Goal: Check status: Check status

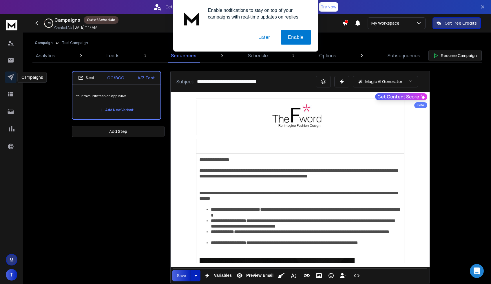
click at [9, 76] on icon at bounding box center [11, 77] width 6 height 6
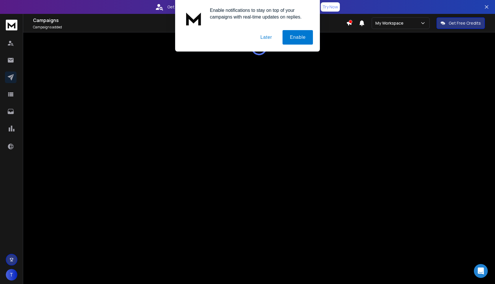
click at [263, 38] on button "Later" at bounding box center [266, 37] width 26 height 14
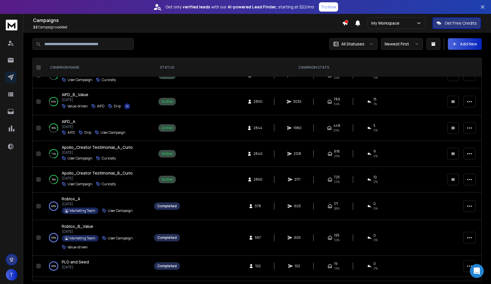
scroll to position [273, 0]
click at [113, 172] on span "Apollo_Creator Testimonial_B_Curio" at bounding box center [97, 173] width 71 height 6
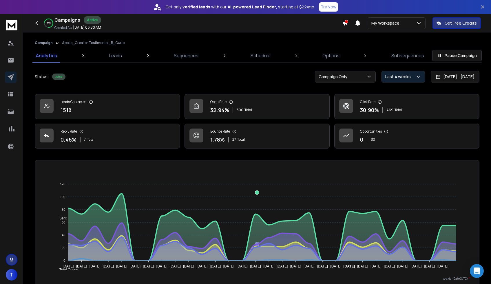
click at [395, 75] on div "Last 4 weeks" at bounding box center [403, 77] width 36 height 6
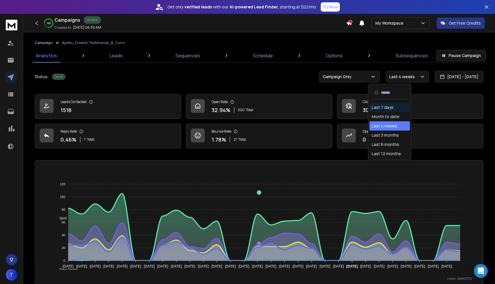
click at [387, 108] on div "Last 7 days" at bounding box center [383, 108] width 22 height 6
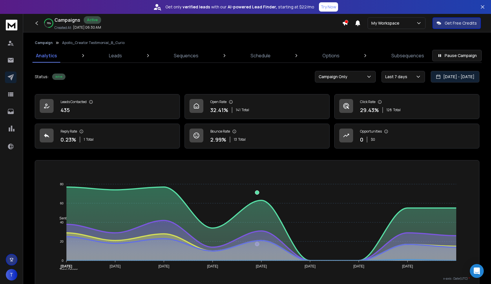
click at [443, 78] on button "[DATE] - [DATE]" at bounding box center [455, 77] width 49 height 12
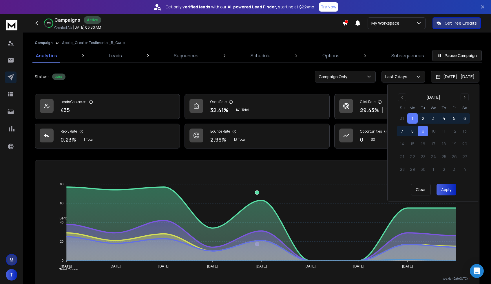
click at [355, 89] on div "Status: Active Pause Campaign Campaign Only Last 7 days [DATE] - [DATE] Leads C…" at bounding box center [257, 219] width 445 height 297
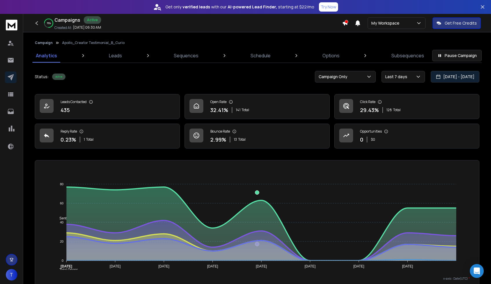
click at [431, 78] on button "[DATE] - [DATE]" at bounding box center [455, 77] width 49 height 12
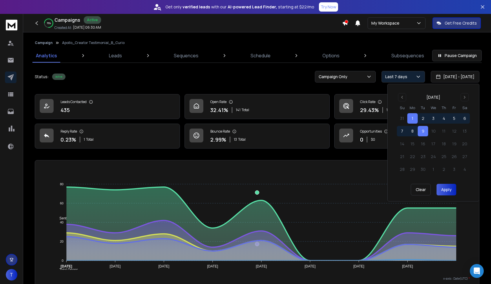
click at [394, 73] on button "Last 7 days" at bounding box center [402, 77] width 43 height 12
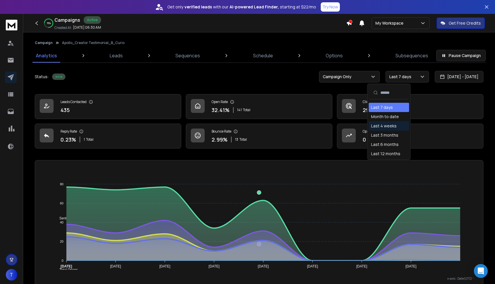
click at [391, 127] on div "Last 4 weeks" at bounding box center [383, 126] width 25 height 6
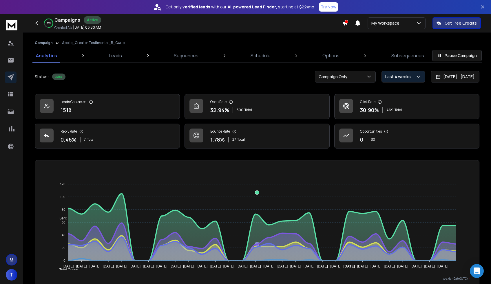
click at [385, 79] on p "Last 4 weeks" at bounding box center [399, 77] width 28 height 6
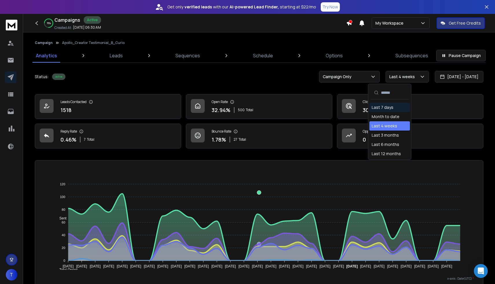
click at [377, 109] on div "Last 7 days" at bounding box center [383, 108] width 22 height 6
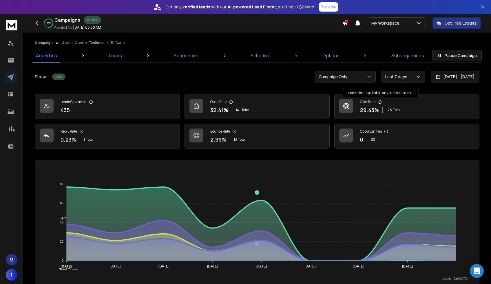
click at [381, 103] on icon at bounding box center [380, 102] width 4 height 4
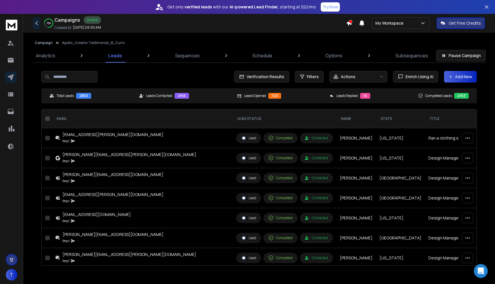
click at [37, 22] on icon at bounding box center [36, 23] width 5 height 5
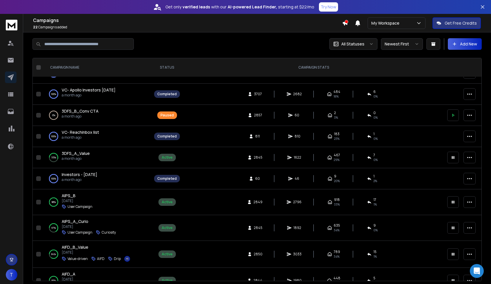
scroll to position [128, 0]
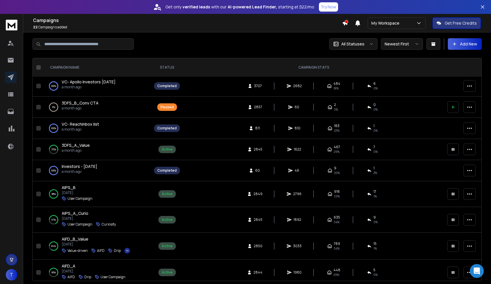
click at [76, 188] on h1 "AIPS_B" at bounding box center [77, 188] width 31 height 6
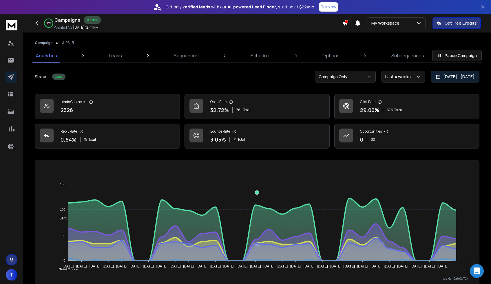
click at [432, 75] on button "[DATE] - [DATE]" at bounding box center [455, 77] width 49 height 12
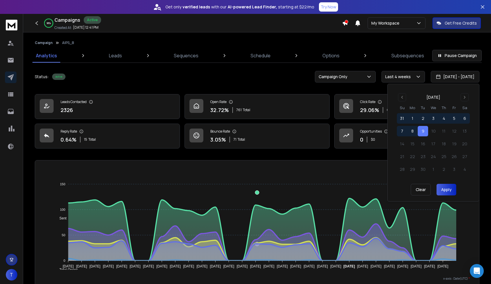
click at [414, 131] on button "8" at bounding box center [412, 131] width 10 height 10
click at [450, 184] on button "Apply" at bounding box center [447, 190] width 20 height 12
